Goal: Information Seeking & Learning: Find contact information

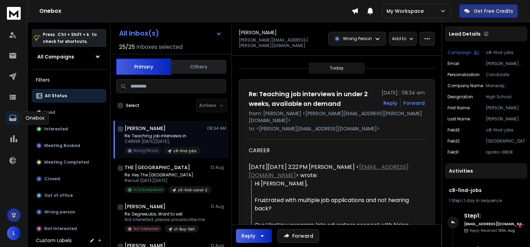
click at [13, 120] on icon at bounding box center [12, 118] width 7 height 6
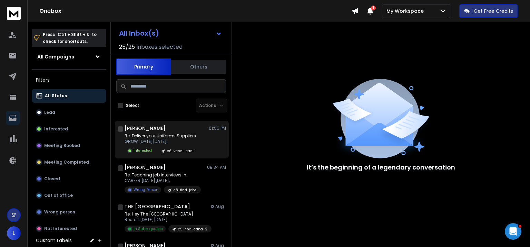
click at [162, 129] on div "[PERSON_NAME] 01:55 PM" at bounding box center [176, 128] width 102 height 7
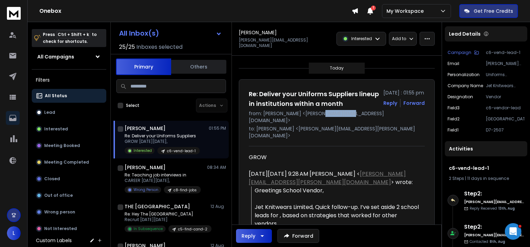
drag, startPoint x: 323, startPoint y: 116, endPoint x: 350, endPoint y: 116, distance: 26.2
click at [350, 116] on p "from: Balram Narula <balram@jetknit.com>" at bounding box center [337, 117] width 176 height 14
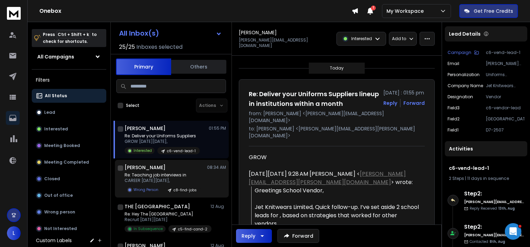
click at [141, 174] on p "Re: Teaching job interviews in" at bounding box center [163, 175] width 76 height 6
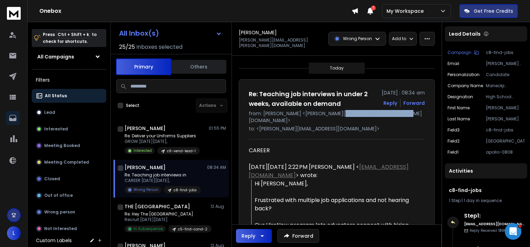
drag, startPoint x: 332, startPoint y: 107, endPoint x: 395, endPoint y: 108, distance: 63.2
click at [395, 110] on p "from: Krupali Patel <krupali.patel@maneckjicooperschool.org>" at bounding box center [337, 117] width 176 height 14
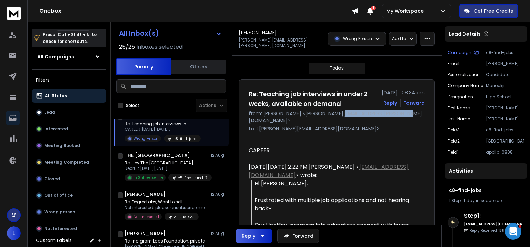
scroll to position [58, 0]
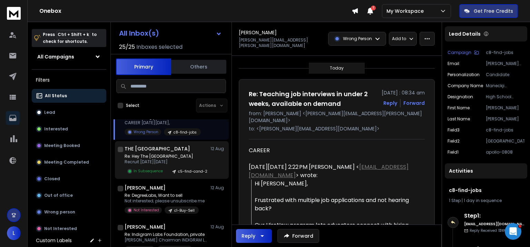
click at [161, 153] on p "Re: Hey The [GEOGRAPHIC_DATA]" at bounding box center [166, 156] width 83 height 6
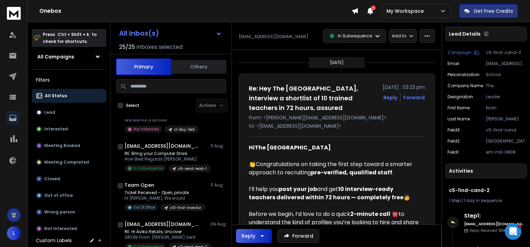
scroll to position [307, 0]
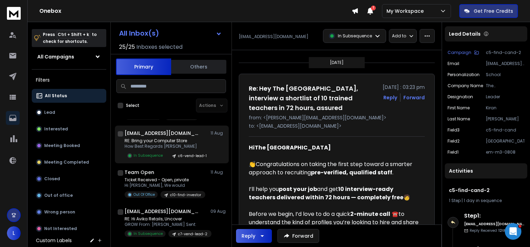
click at [144, 139] on p "RE: Bring your Computer Store" at bounding box center [166, 141] width 83 height 6
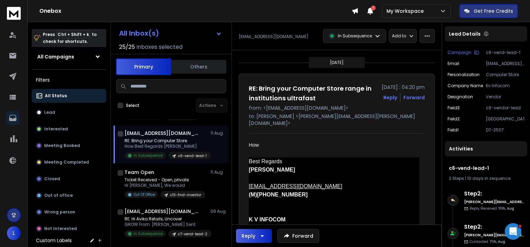
click at [360, 157] on p "Best Regards" at bounding box center [334, 161] width 171 height 8
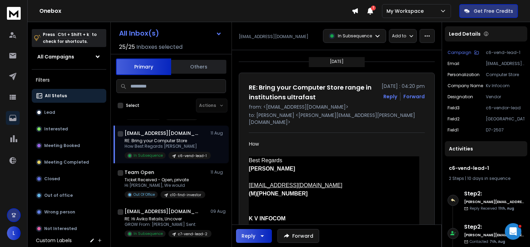
scroll to position [0, 0]
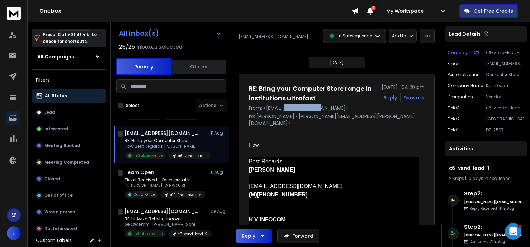
drag, startPoint x: 285, startPoint y: 108, endPoint x: 314, endPoint y: 109, distance: 29.7
click at [314, 109] on p "from: <satish@kvinfocom.in>" at bounding box center [337, 107] width 176 height 7
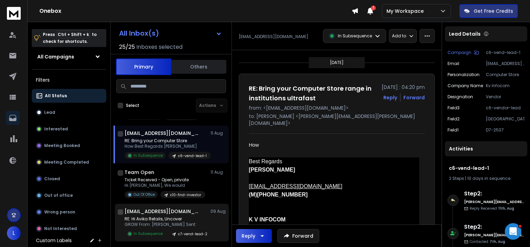
click at [168, 221] on p "GROW From: [PERSON_NAME] Sent:" at bounding box center [166, 224] width 83 height 6
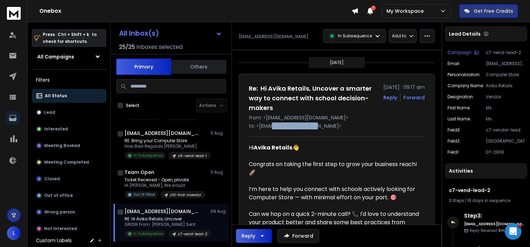
drag, startPoint x: 274, startPoint y: 126, endPoint x: 312, endPoint y: 126, distance: 38.0
click at [312, 126] on p "to: <info@avikaretails.com>" at bounding box center [337, 125] width 176 height 7
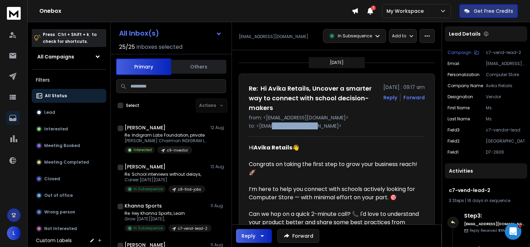
scroll to position [125, 0]
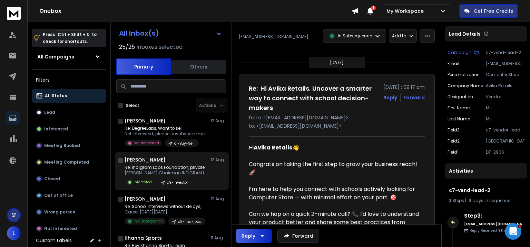
click at [160, 166] on p "Re: Indigram Labs Foundation, private" at bounding box center [166, 167] width 83 height 6
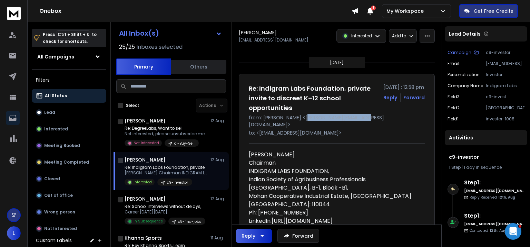
drag, startPoint x: 300, startPoint y: 117, endPoint x: 356, endPoint y: 118, distance: 56.0
click at [356, 118] on p "from: Sunil Khairnar <sunil@indigramlabs.org>" at bounding box center [337, 121] width 176 height 14
copy p "sunil@indigramlabs.org"
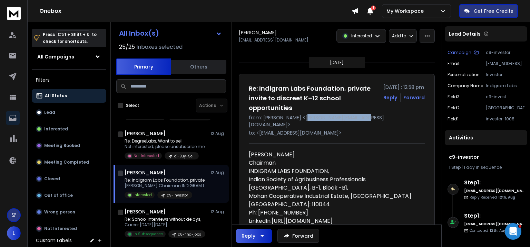
scroll to position [105, 0]
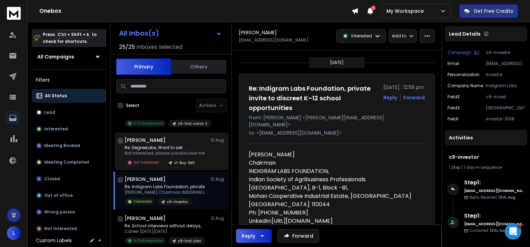
click at [159, 152] on p "Not interested; please unsubscribe me" at bounding box center [165, 153] width 80 height 6
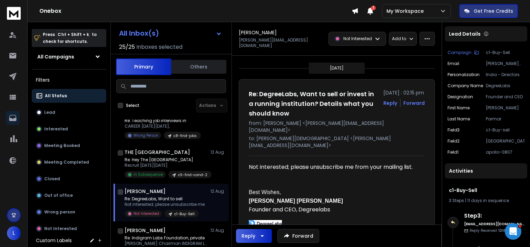
scroll to position [19, 0]
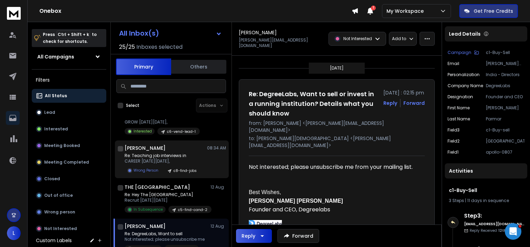
click at [149, 151] on div "Krupali Patel 08:34 AM Re: Teaching job interviews in CAREER On Tue, Aug 12, Wr…" at bounding box center [176, 158] width 102 height 29
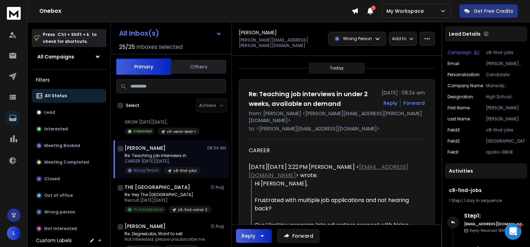
click at [149, 151] on div "Krupali Patel 08:34 AM Re: Teaching job interviews in CAREER On Tue, Aug 12, Wr…" at bounding box center [176, 158] width 102 height 29
click at [146, 152] on div "Krupali Patel 08:34 AM Re: Teaching job interviews in CAREER On Tue, Aug 12, Wr…" at bounding box center [176, 158] width 102 height 29
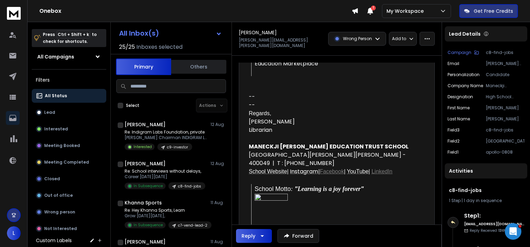
scroll to position [268, 0]
click at [178, 84] on input at bounding box center [171, 86] width 110 height 14
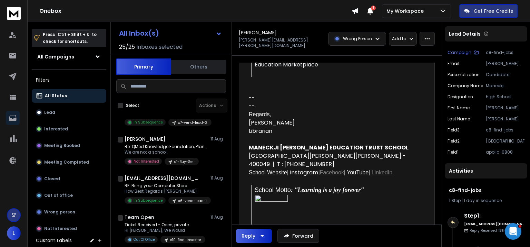
scroll to position [266, 0]
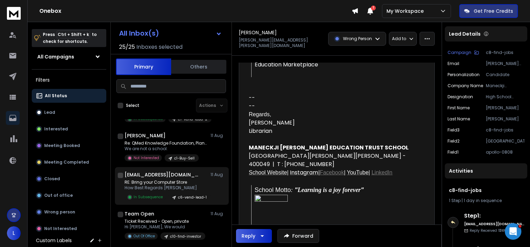
click at [155, 177] on h1 "[EMAIL_ADDRESS][DOMAIN_NAME]" at bounding box center [163, 174] width 76 height 7
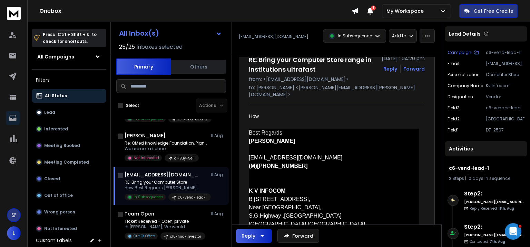
scroll to position [32, 0]
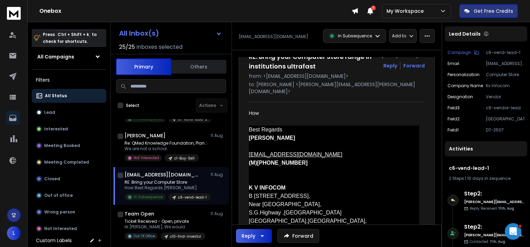
click at [310, 134] on p "Satish Patel" at bounding box center [334, 138] width 171 height 8
click at [441, 53] on div "satish@kvinfocom.in In Subsequence Add to In Subsequence Add to 2 days ago RE: …" at bounding box center [337, 145] width 210 height 247
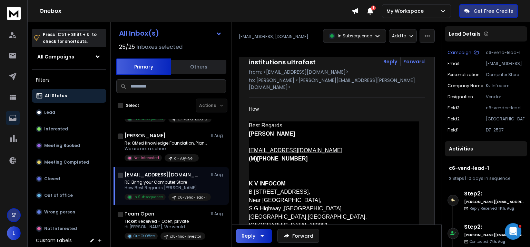
scroll to position [0, 0]
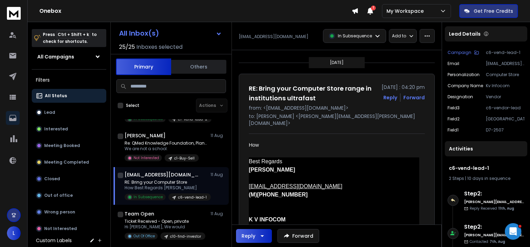
click at [440, 52] on div "satish@kvinfocom.in In Subsequence Add to In Subsequence Add to 2 days ago RE: …" at bounding box center [337, 145] width 210 height 247
drag, startPoint x: 231, startPoint y: 152, endPoint x: 231, endPoint y: 97, distance: 55.3
click at [231, 97] on div "Select Actions" at bounding box center [171, 104] width 121 height 17
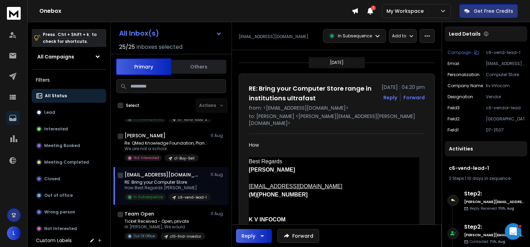
click at [231, 97] on div "Select Actions" at bounding box center [171, 104] width 121 height 17
click at [344, 182] on p "[EMAIL_ADDRESS][DOMAIN_NAME]" at bounding box center [334, 186] width 171 height 8
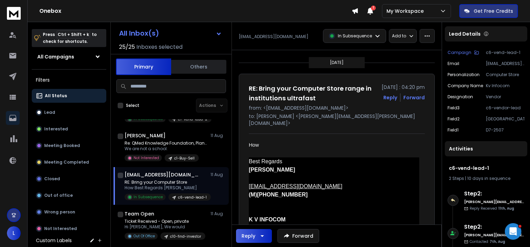
click at [281, 165] on p "Satish Patel" at bounding box center [334, 169] width 171 height 8
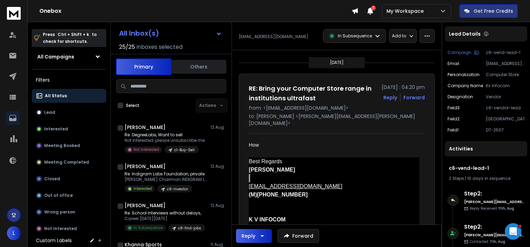
scroll to position [122, 0]
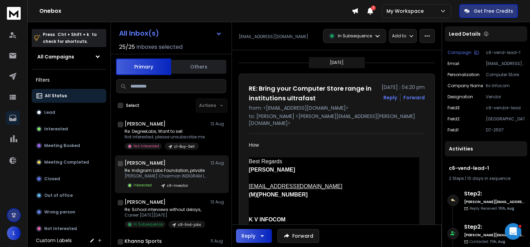
click at [167, 169] on p "Re: Indigram Labs Foundation, private" at bounding box center [166, 171] width 83 height 6
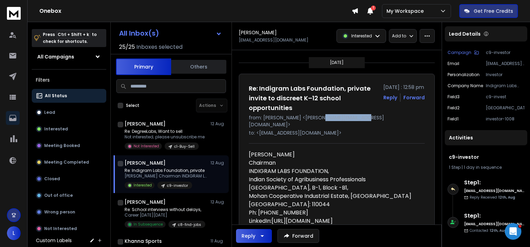
drag, startPoint x: 316, startPoint y: 117, endPoint x: 358, endPoint y: 117, distance: 42.5
click at [358, 117] on p "from: Sunil Khairnar <sunil@indigramlabs.org>" at bounding box center [337, 121] width 176 height 14
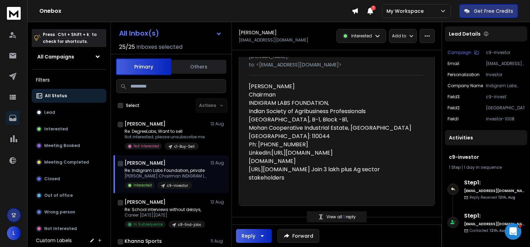
scroll to position [83, 0]
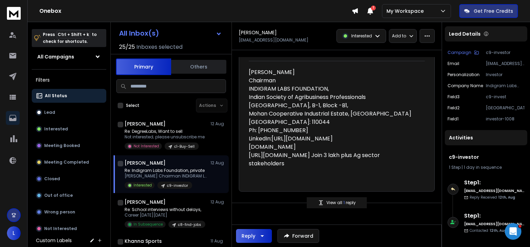
click at [340, 201] on p "View all 1 reply" at bounding box center [341, 203] width 29 height 6
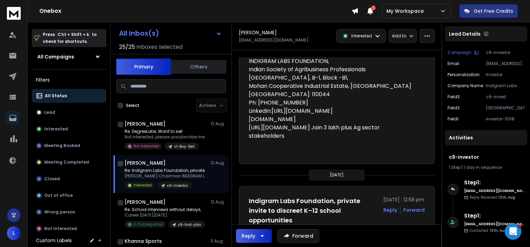
scroll to position [44, 0]
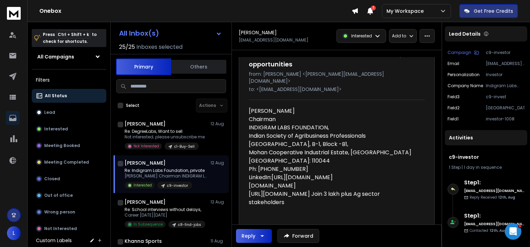
drag, startPoint x: 272, startPoint y: 170, endPoint x: 400, endPoint y: 168, distance: 127.5
click at [400, 168] on div "Sunil Khairnar Chairman INDIGRAM LABS FOUNDATION, Indian Society of Agribusines…" at bounding box center [337, 163] width 176 height 113
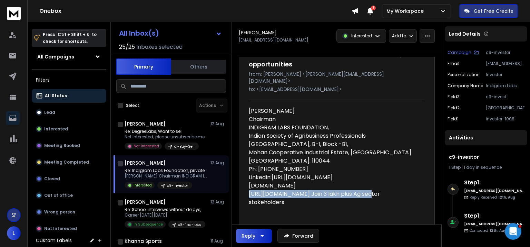
drag, startPoint x: 248, startPoint y: 185, endPoint x: 376, endPoint y: 185, distance: 127.4
click at [376, 185] on div "Re: Indigram Labs Foundation, private invite to discreet K–12 school opportunit…" at bounding box center [337, 130] width 196 height 200
copy div "https://www.facebook.com/groups/agribiz4u/"
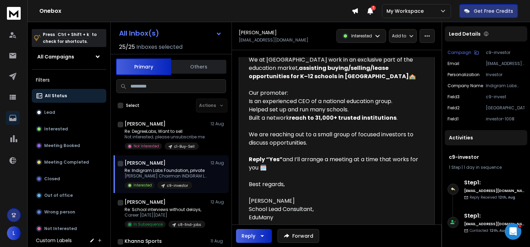
scroll to position [0, 0]
